Goal: Information Seeking & Learning: Check status

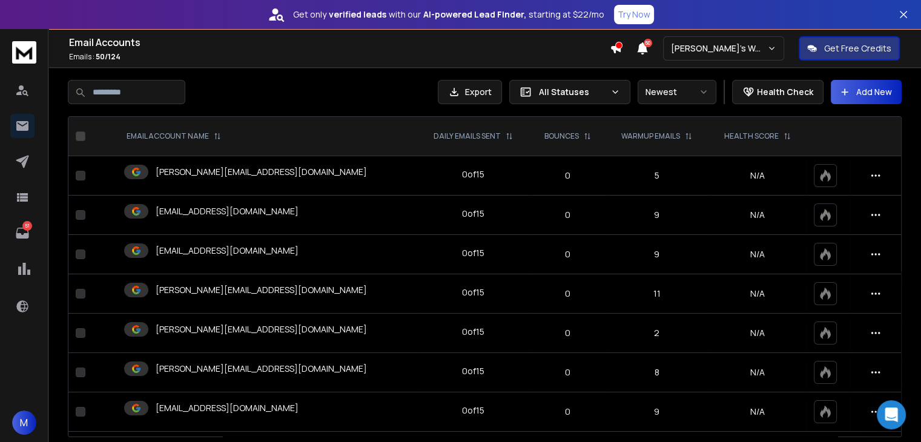
click at [903, 13] on icon at bounding box center [903, 14] width 11 height 11
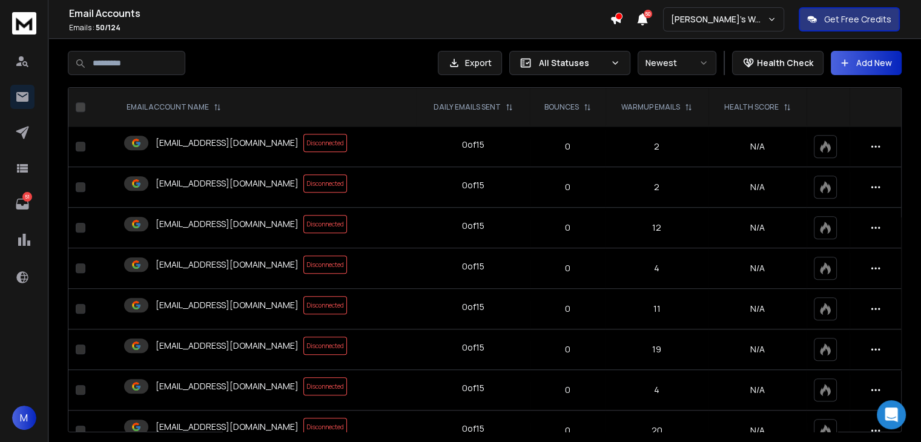
scroll to position [794, 0]
click at [24, 136] on icon at bounding box center [22, 132] width 13 height 13
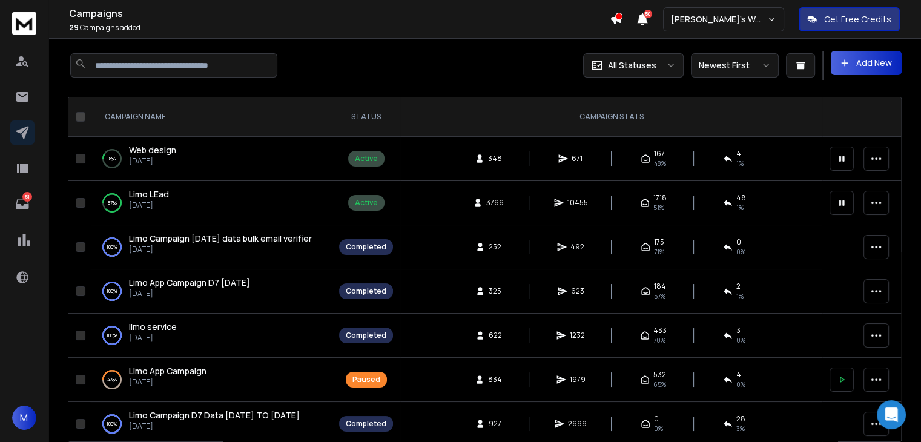
click at [239, 199] on div "87 % Limo LEad [DATE]" at bounding box center [210, 202] width 217 height 29
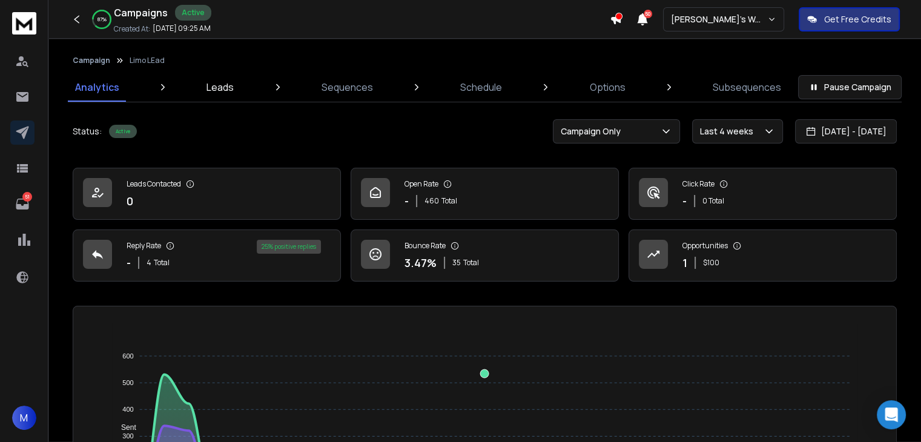
click at [235, 88] on link "Leads" at bounding box center [220, 87] width 42 height 29
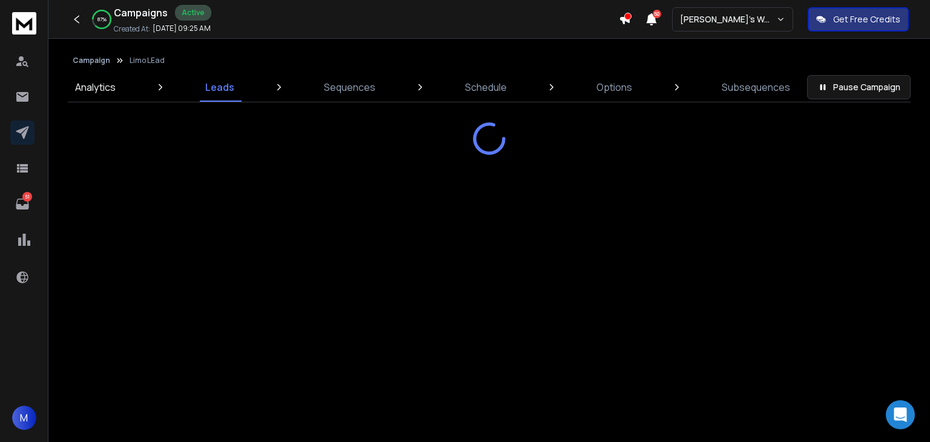
click at [107, 80] on p "Analytics" at bounding box center [95, 87] width 41 height 15
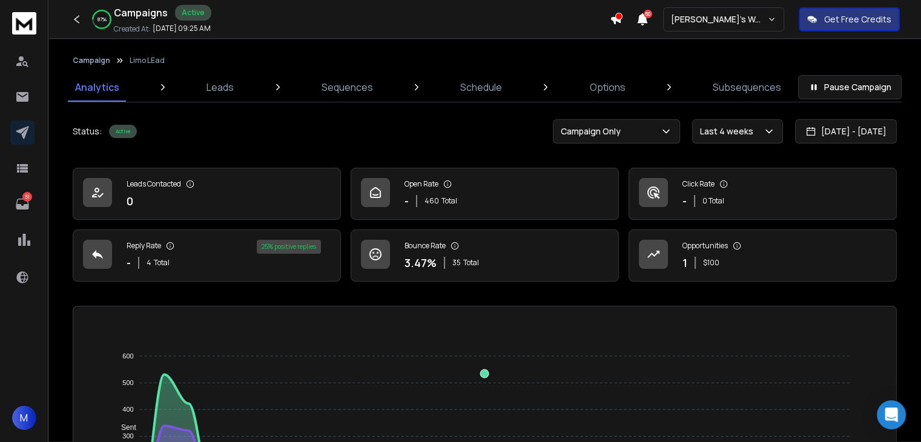
click at [116, 81] on p "Analytics" at bounding box center [97, 87] width 44 height 15
click at [79, 18] on icon at bounding box center [76, 19] width 11 height 11
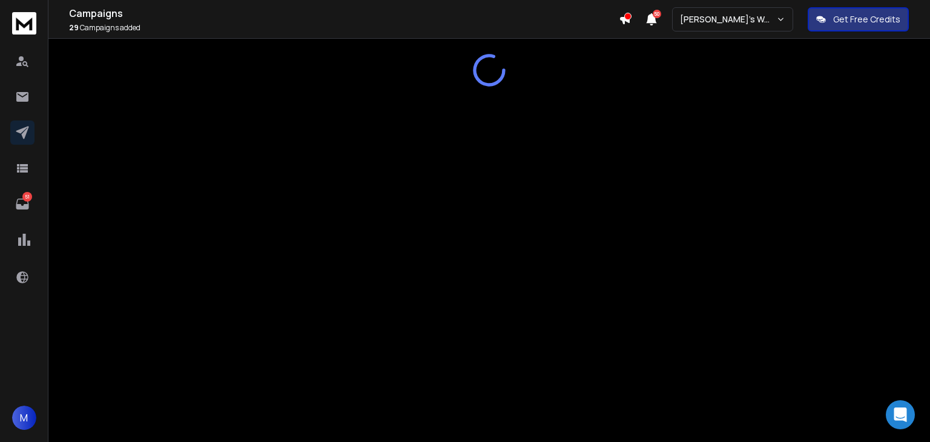
click at [79, 18] on h1 "Campaigns" at bounding box center [344, 13] width 550 height 15
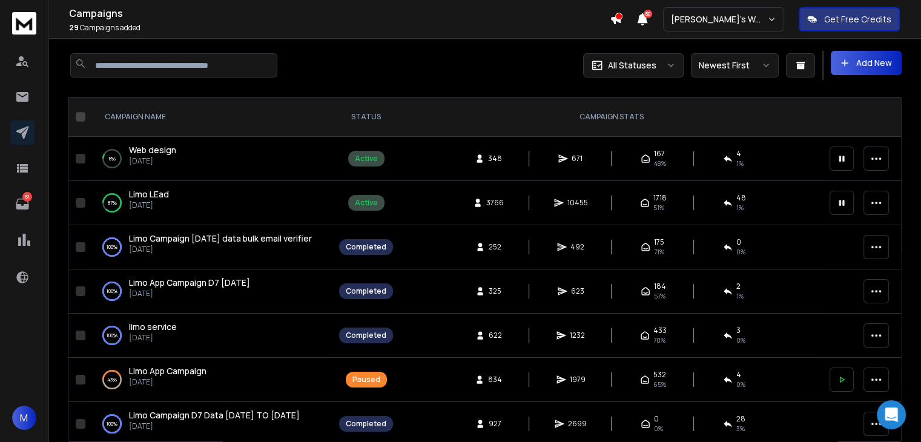
click at [855, 308] on td at bounding box center [861, 291] width 79 height 44
click at [810, 5] on div "Campaigns 29 Campaigns added 50 [PERSON_NAME]'s Workspace Get Free Credits" at bounding box center [460, 19] width 921 height 39
click at [795, 0] on div "Campaigns 29 Campaigns added 50 [PERSON_NAME]'s Workspace Get Free Credits" at bounding box center [460, 19] width 921 height 39
click at [809, 0] on div "Campaigns 29 Campaigns added 50 [PERSON_NAME]'s Workspace Get Free Credits" at bounding box center [460, 19] width 921 height 39
